Goal: Task Accomplishment & Management: Use online tool/utility

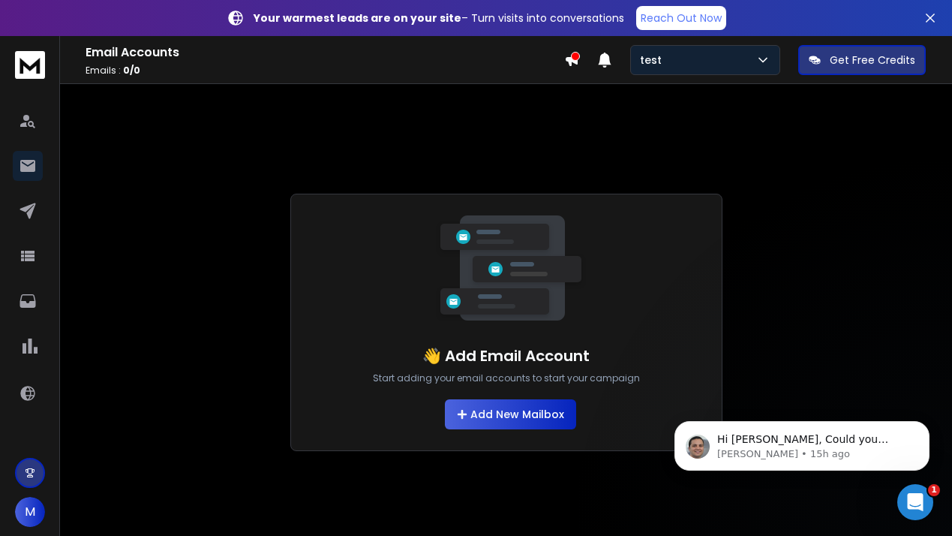
click at [738, 63] on div "test" at bounding box center [705, 60] width 131 height 15
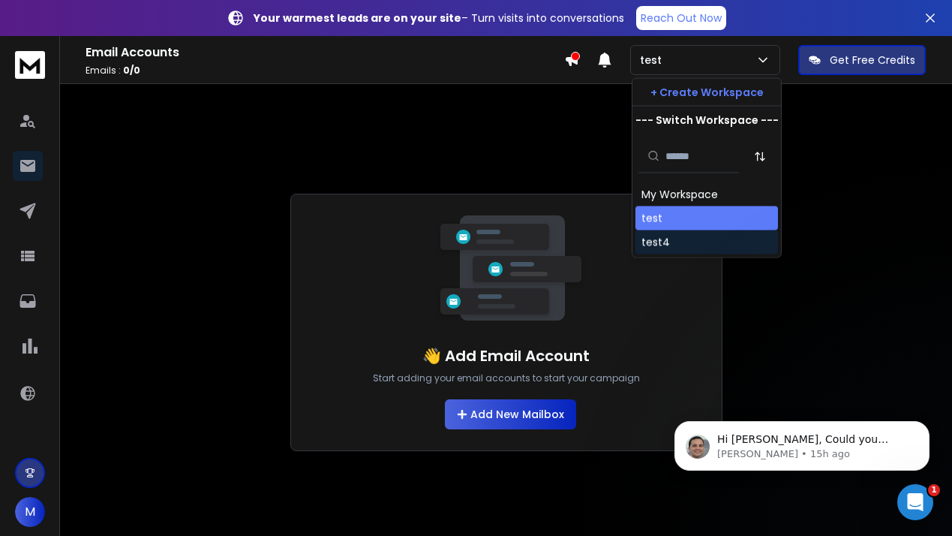
click at [696, 239] on div "test4" at bounding box center [707, 242] width 143 height 24
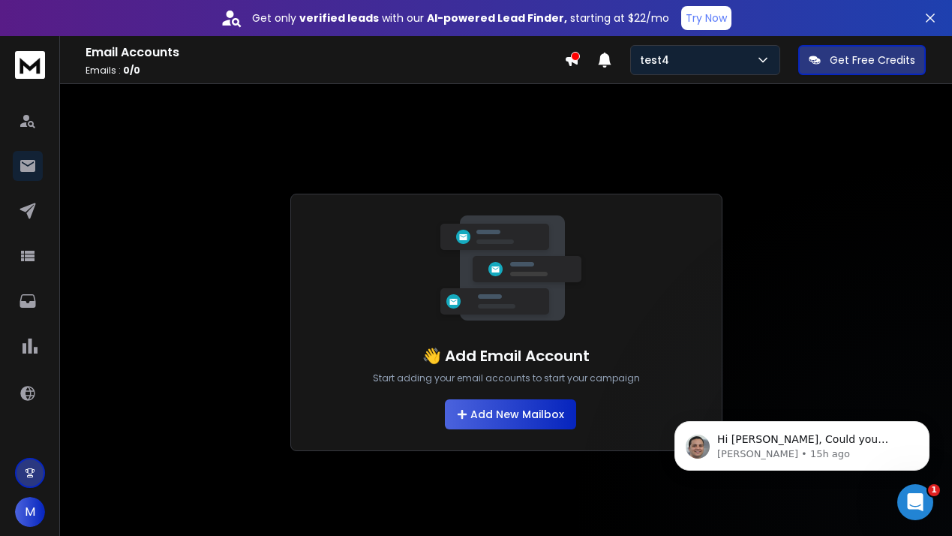
click at [735, 58] on div "test4" at bounding box center [705, 60] width 131 height 15
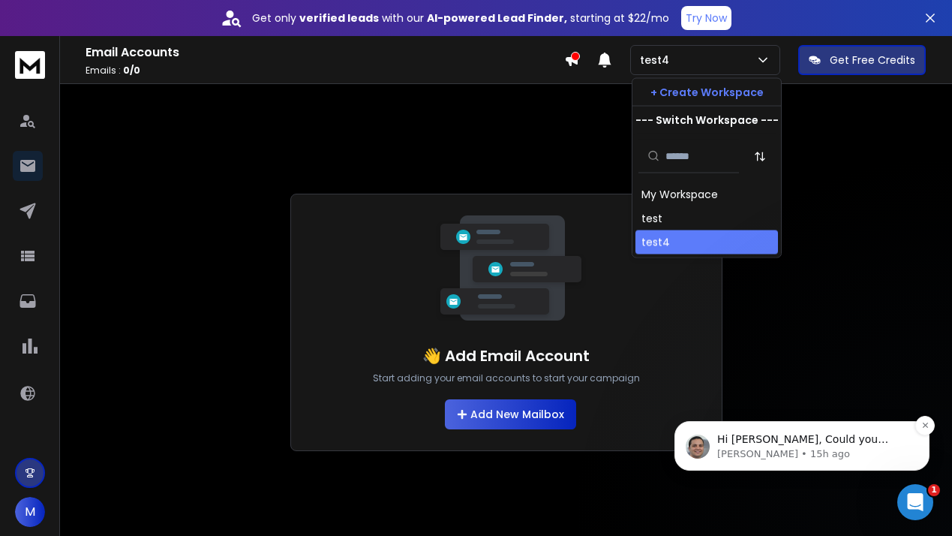
click at [785, 443] on p "Hi [PERSON_NAME], Could you please share the name of your DNS provider? That wa…" at bounding box center [814, 439] width 194 height 15
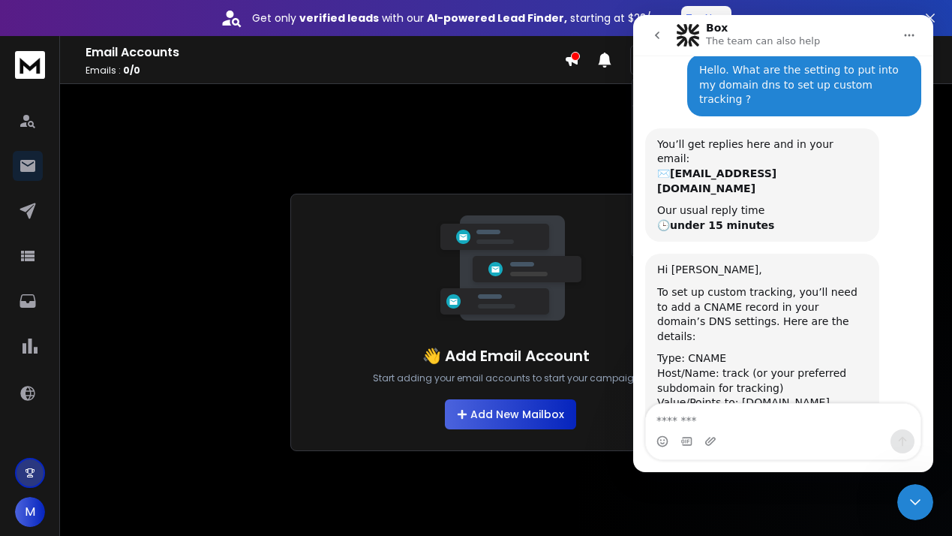
scroll to position [265, 0]
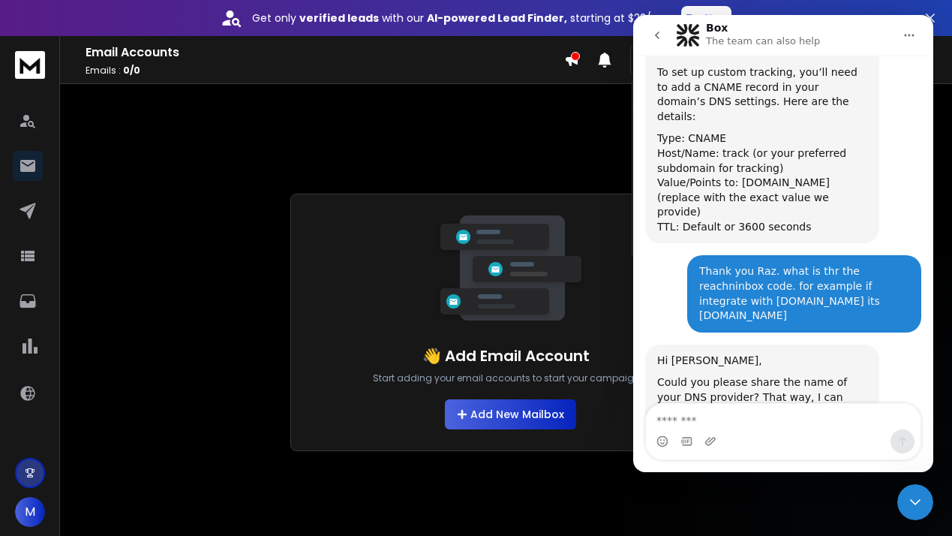
click at [914, 497] on icon "Close Intercom Messenger" at bounding box center [915, 502] width 18 height 18
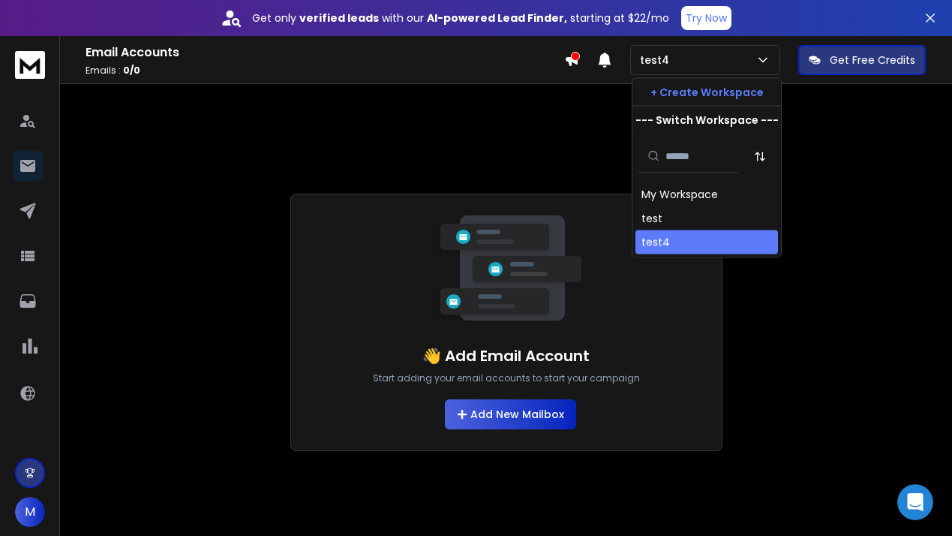
click at [612, 314] on div "👋 Add Email Account Start adding your email accounts to start your campaign Add…" at bounding box center [506, 322] width 267 height 214
